Goal: Communication & Community: Answer question/provide support

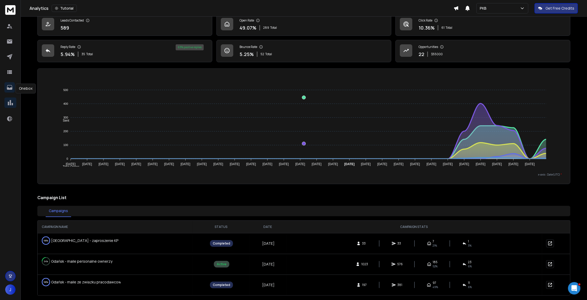
click at [11, 88] on icon at bounding box center [9, 87] width 6 height 6
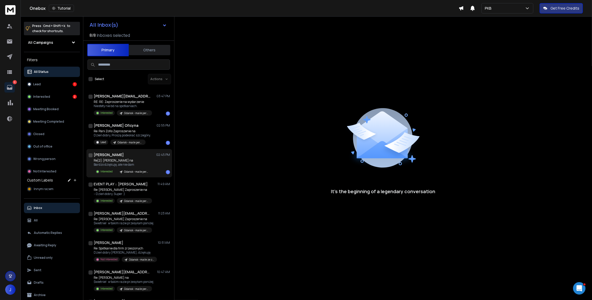
click at [146, 165] on p "Bardzo dziękuję, ale nie dam" at bounding box center [123, 165] width 58 height 4
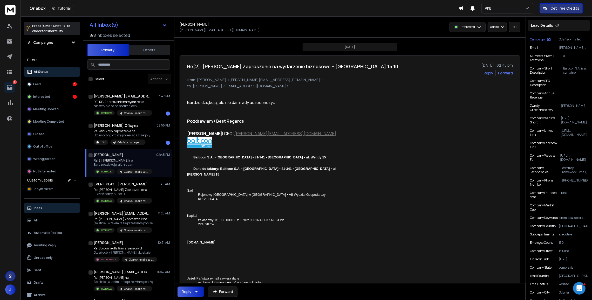
click at [214, 84] on p "to: [PERSON_NAME] <[EMAIL_ADDRESS][DOMAIN_NAME]>" at bounding box center [350, 86] width 326 height 5
click at [141, 129] on p "Re: Pani Zofio Zaproszenie na" at bounding box center [122, 131] width 57 height 4
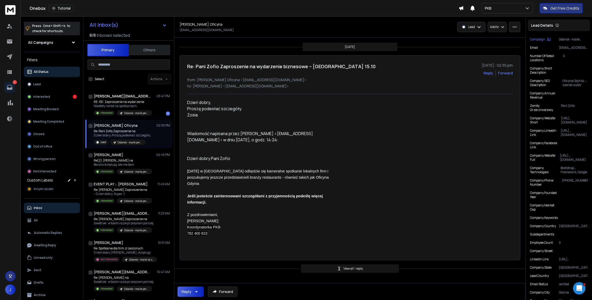
click at [185, 292] on div "Reply" at bounding box center [187, 292] width 10 height 5
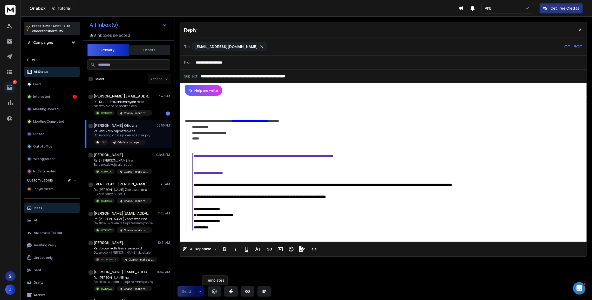
click at [214, 291] on icon at bounding box center [214, 291] width 5 height 5
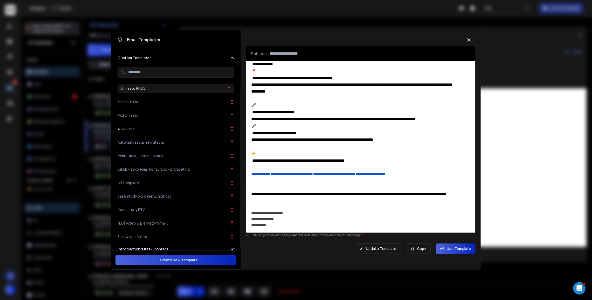
scroll to position [15, 0]
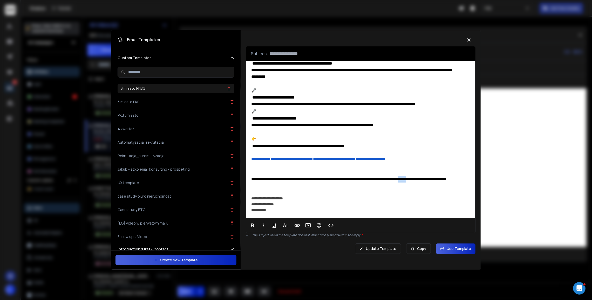
drag, startPoint x: 449, startPoint y: 178, endPoint x: 434, endPoint y: 180, distance: 15.9
click at [434, 180] on div "**********" at bounding box center [355, 186] width 209 height 20
drag, startPoint x: 308, startPoint y: 183, endPoint x: 269, endPoint y: 171, distance: 41.2
click at [269, 171] on div "**********" at bounding box center [358, 132] width 224 height 172
drag, startPoint x: 450, startPoint y: 178, endPoint x: 290, endPoint y: 172, distance: 160.8
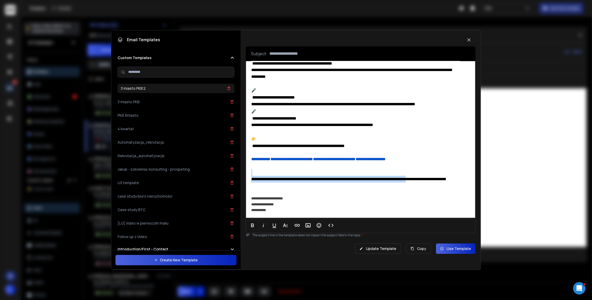
click at [290, 172] on div "**********" at bounding box center [358, 132] width 224 height 172
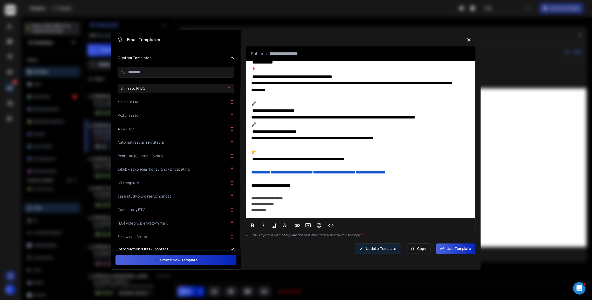
click at [387, 250] on button "Update Template" at bounding box center [378, 249] width 46 height 10
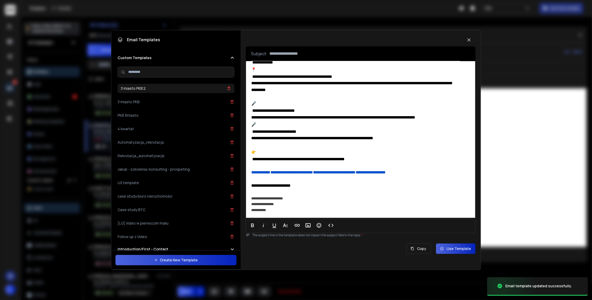
click at [468, 250] on button "Use Template" at bounding box center [455, 249] width 39 height 10
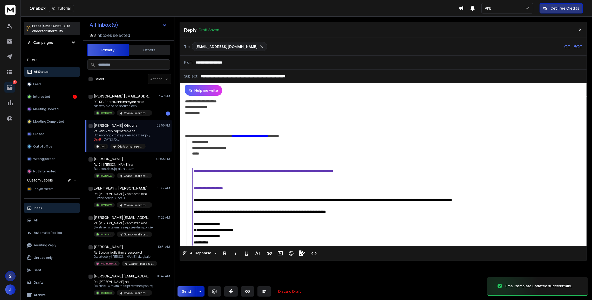
scroll to position [0, 0]
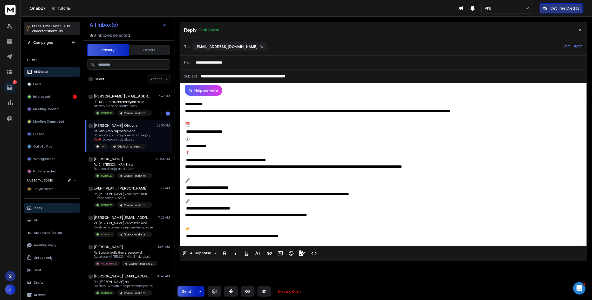
click at [569, 45] on p "CC" at bounding box center [567, 47] width 6 height 6
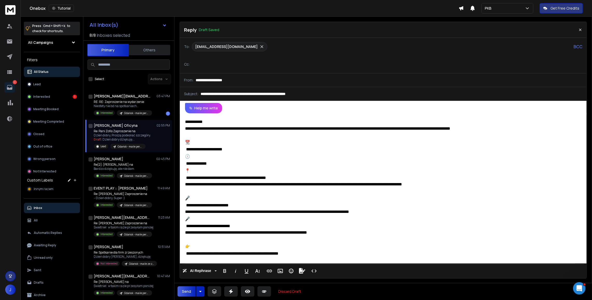
drag, startPoint x: 310, startPoint y: 63, endPoint x: 303, endPoint y: 64, distance: 6.4
click at [309, 63] on div at bounding box center [387, 64] width 391 height 9
click at [209, 65] on input at bounding box center [210, 64] width 36 height 9
paste input "**********"
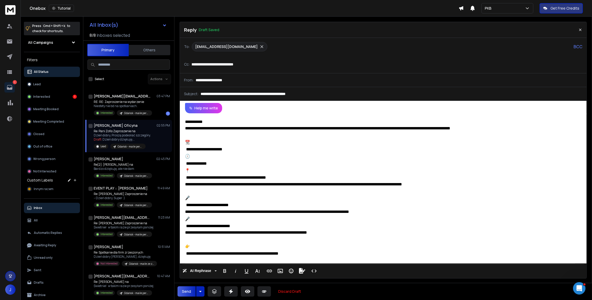
type input "**********"
click at [182, 291] on button "Send" at bounding box center [187, 292] width 18 height 10
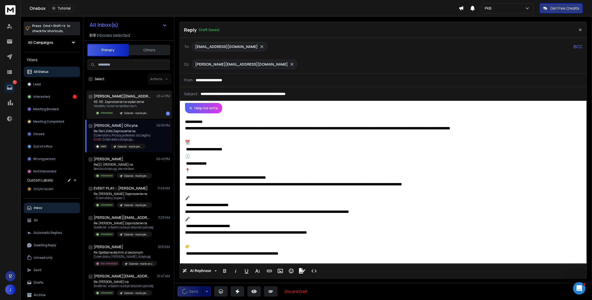
click at [132, 100] on p "RE: RE: Zaproszenie na wydarzenie" at bounding box center [123, 102] width 58 height 4
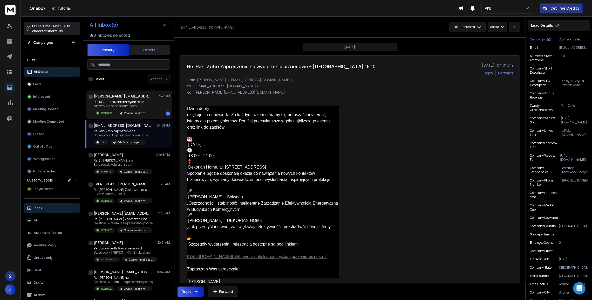
click at [150, 102] on p "RE: RE: Zaproszenie na wydarzenie" at bounding box center [123, 102] width 58 height 4
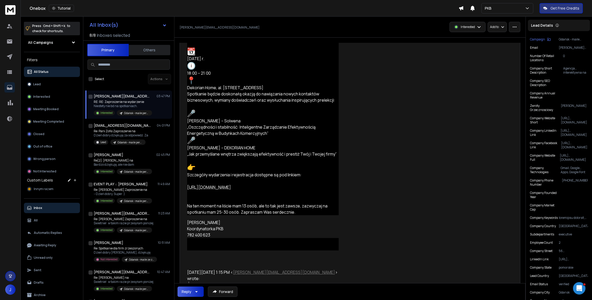
scroll to position [348, 0]
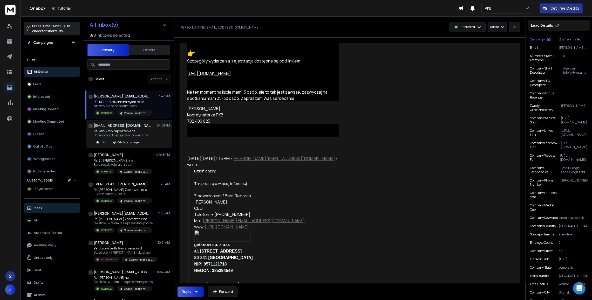
click at [151, 130] on div "Re: Pani Zofio Zaproszenie na Dzień dobry dziękuję za odpowiedź. Za Lead Gdańsk…" at bounding box center [132, 137] width 76 height 16
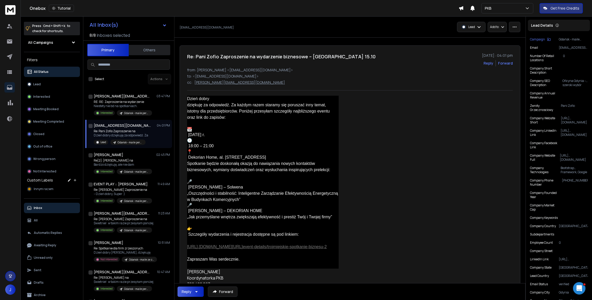
scroll to position [0, 0]
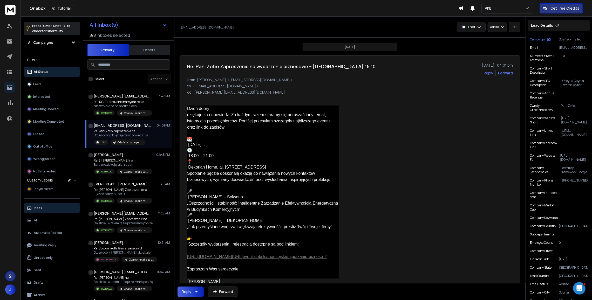
click at [481, 27] on div "Lead" at bounding box center [472, 27] width 28 height 10
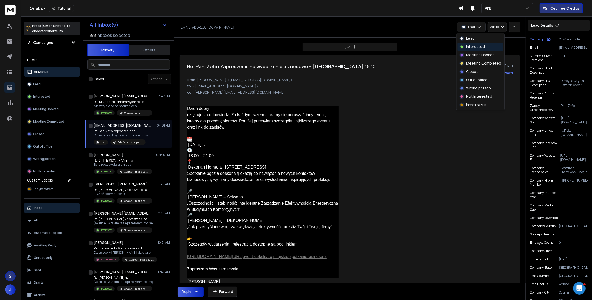
click at [475, 48] on p "Interested" at bounding box center [476, 46] width 19 height 5
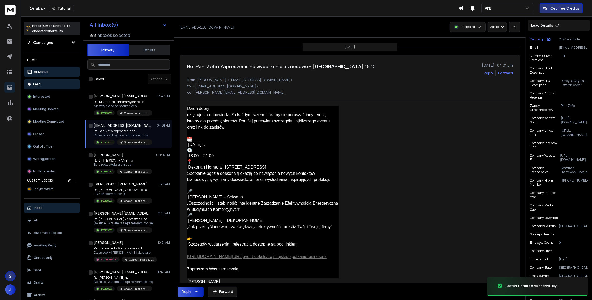
click at [34, 84] on p "Lead" at bounding box center [37, 84] width 8 height 4
